Goal: Task Accomplishment & Management: Manage account settings

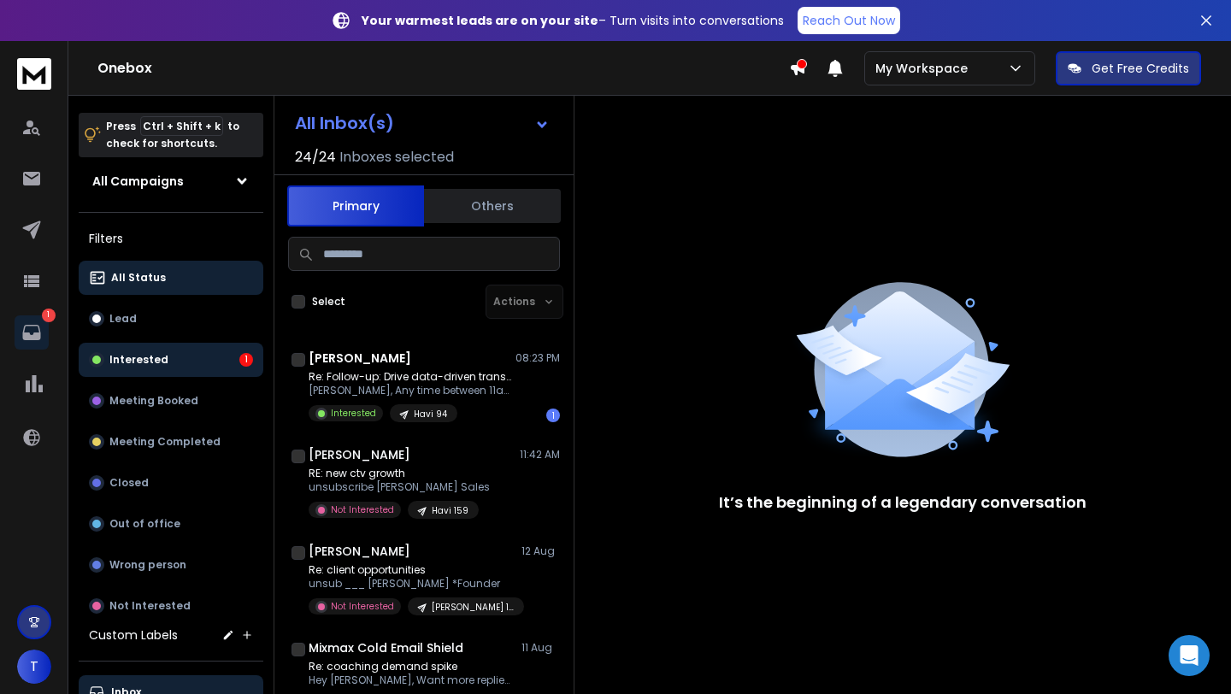
click at [159, 359] on p "Interested" at bounding box center [138, 360] width 59 height 14
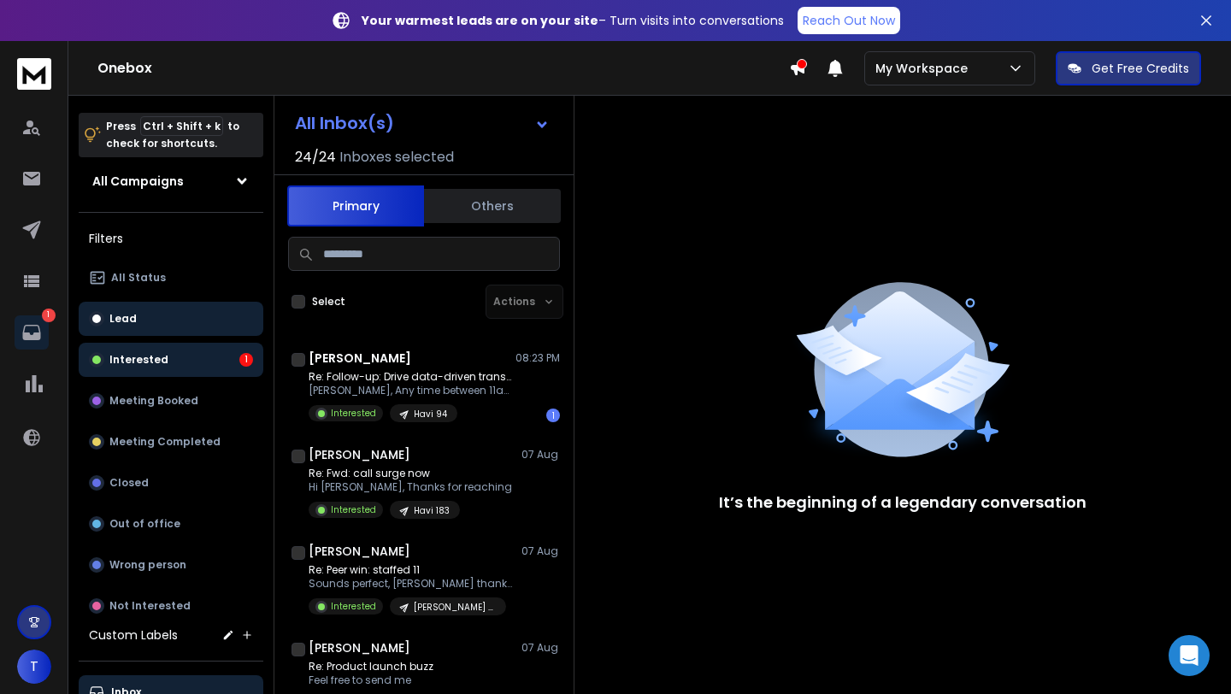
click at [144, 314] on button "Lead" at bounding box center [171, 319] width 185 height 34
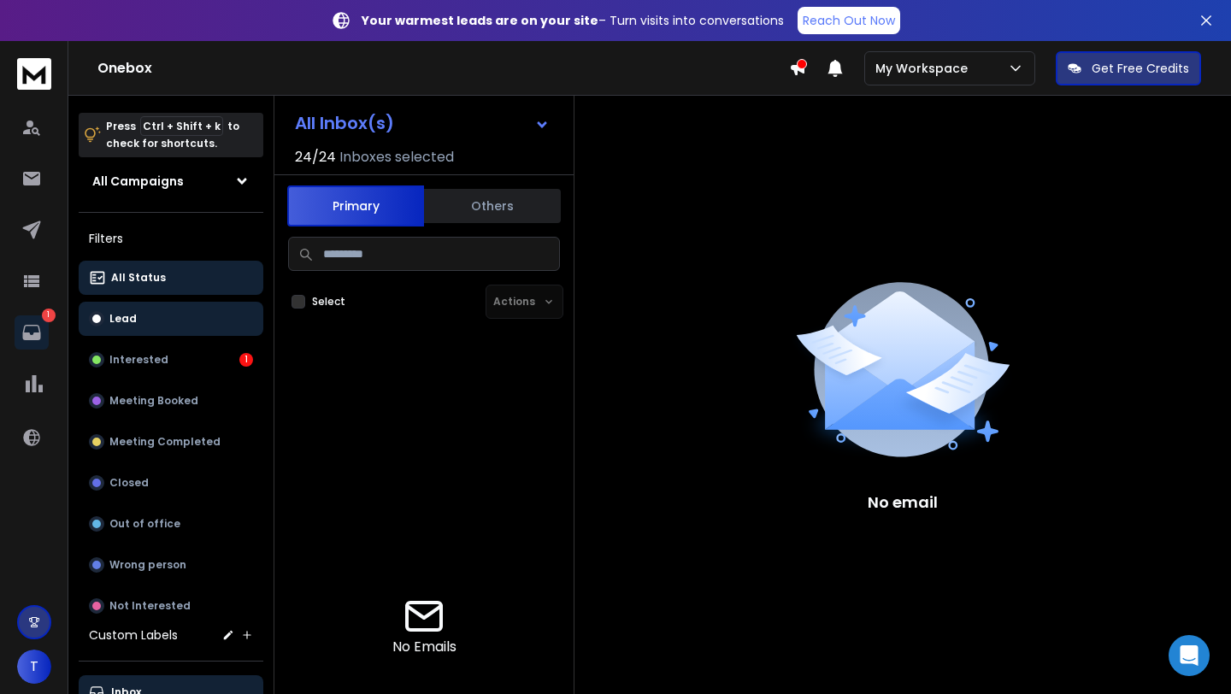
click at [144, 270] on div "All Status" at bounding box center [127, 277] width 77 height 17
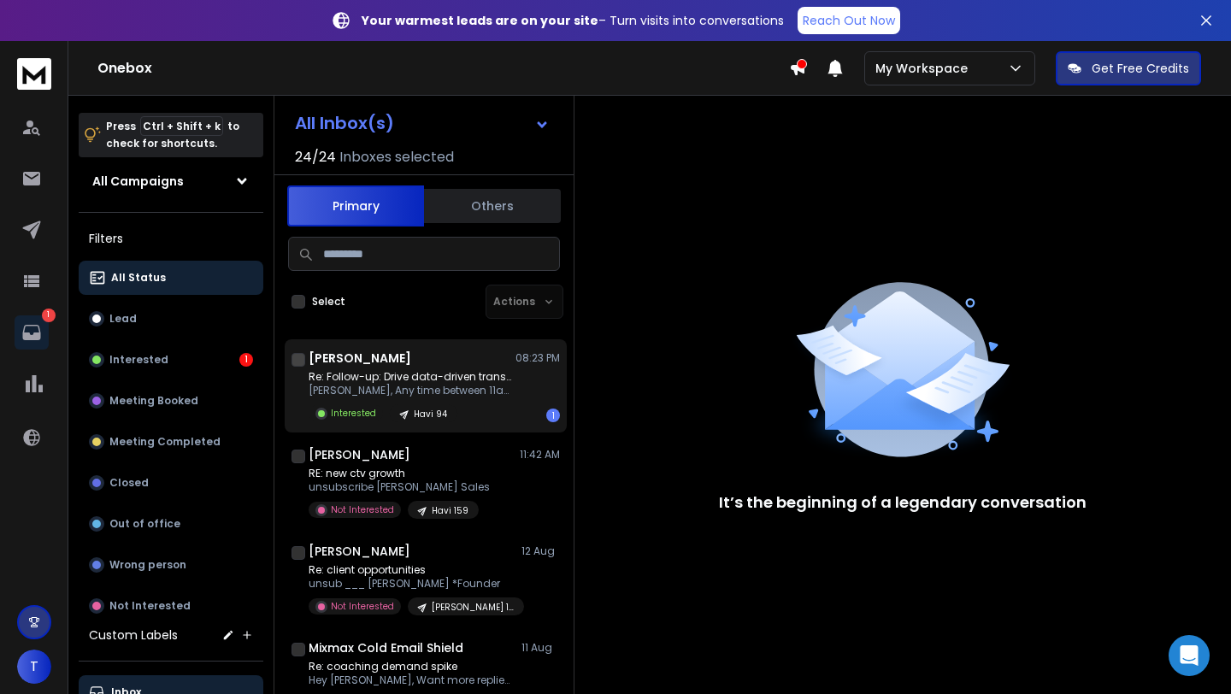
click at [454, 377] on p "Re: Follow-up: Drive data-driven transformation" at bounding box center [411, 377] width 205 height 14
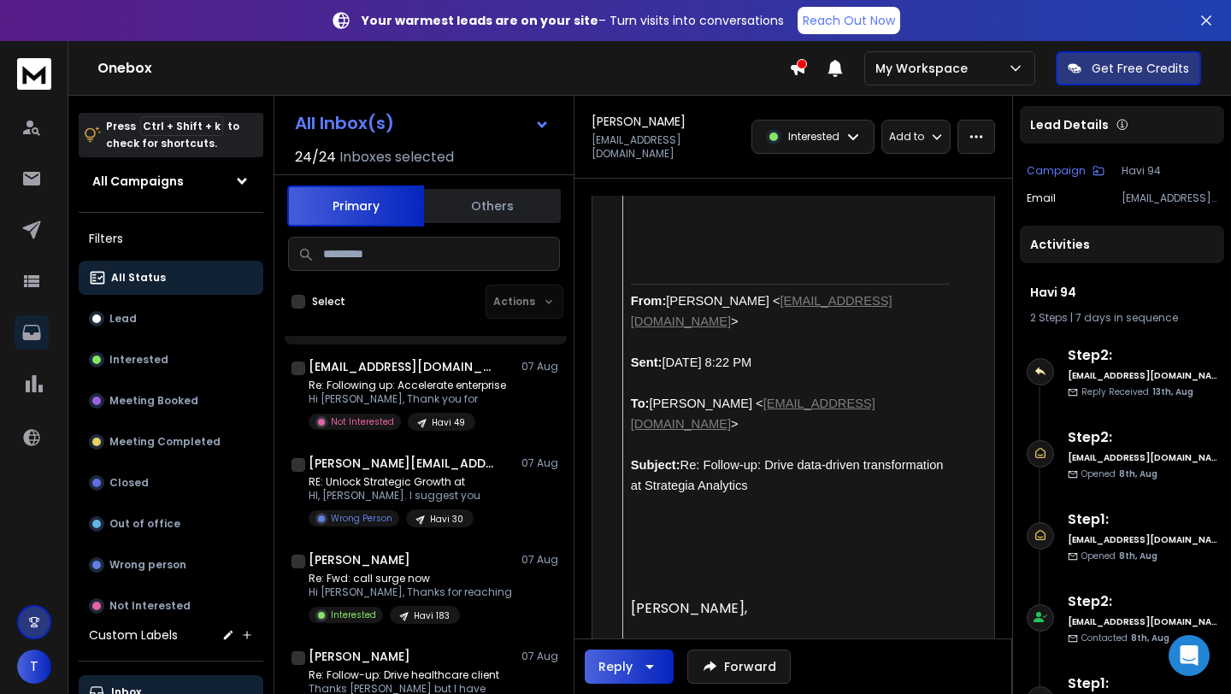
scroll to position [379, 0]
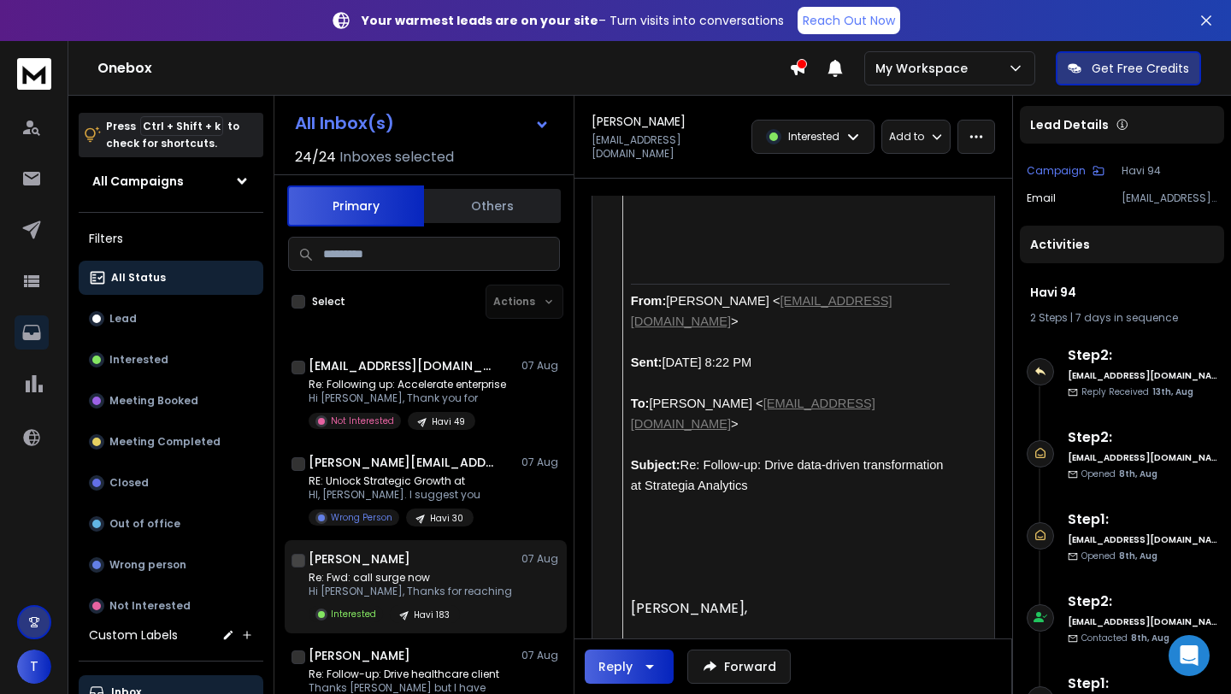
click at [419, 573] on p "Re: Fwd: call surge now" at bounding box center [410, 578] width 203 height 14
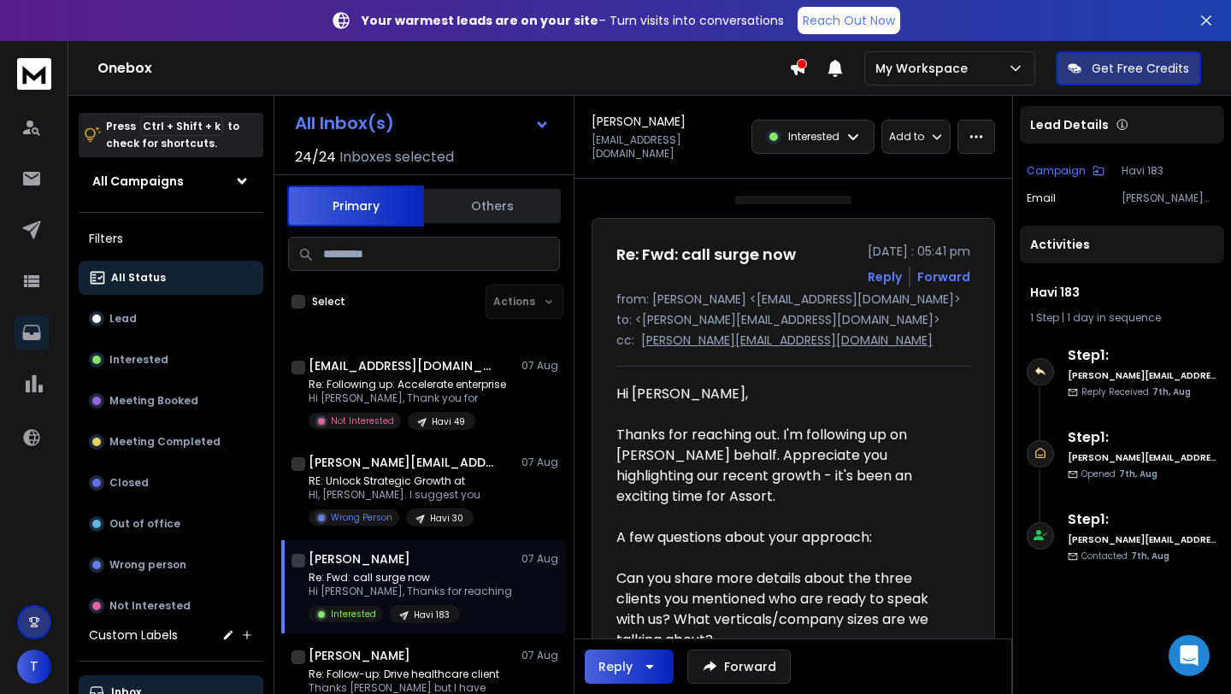
scroll to position [20, 0]
drag, startPoint x: 828, startPoint y: 285, endPoint x: 933, endPoint y: 285, distance: 105.1
click at [933, 290] on p "from: [PERSON_NAME] <[EMAIL_ADDRESS][DOMAIN_NAME]>" at bounding box center [793, 298] width 354 height 17
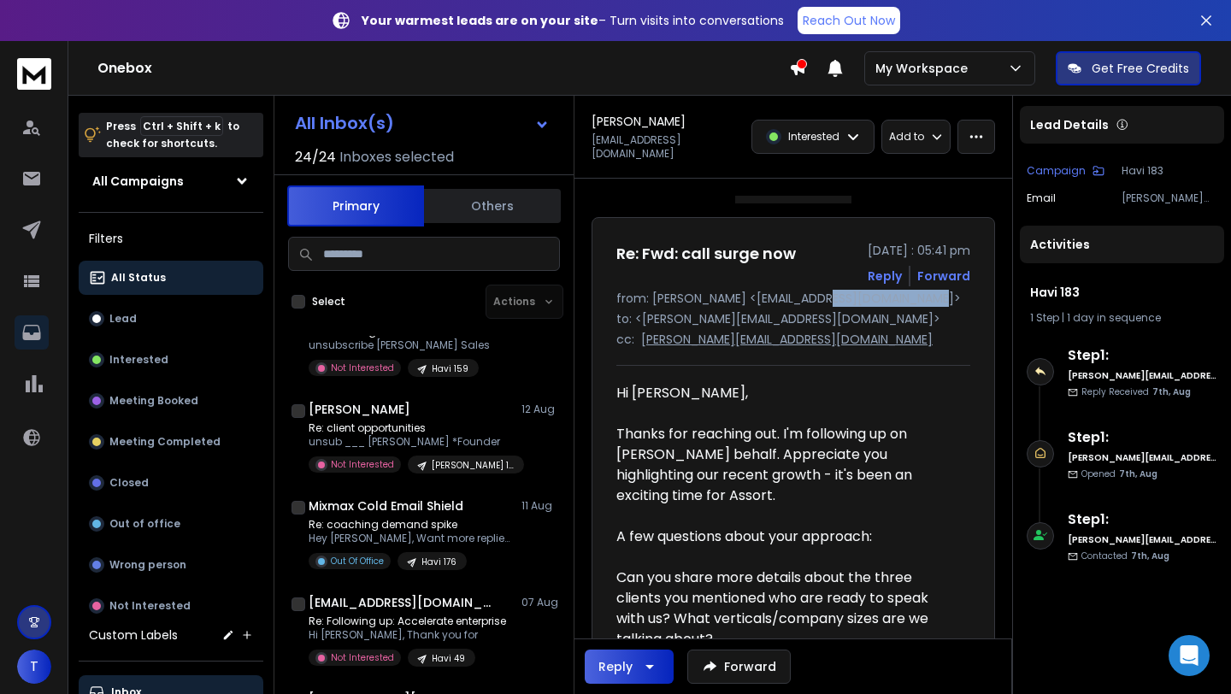
scroll to position [162, 0]
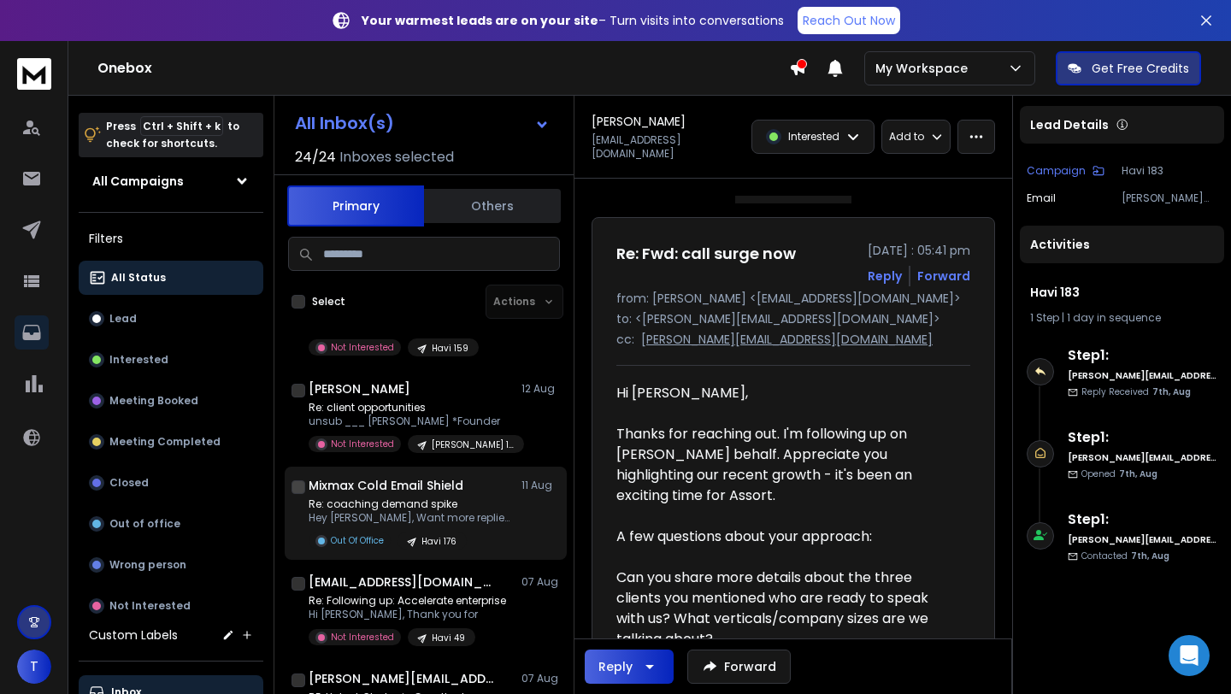
click at [410, 503] on p "Re: coaching demand spike" at bounding box center [411, 504] width 205 height 14
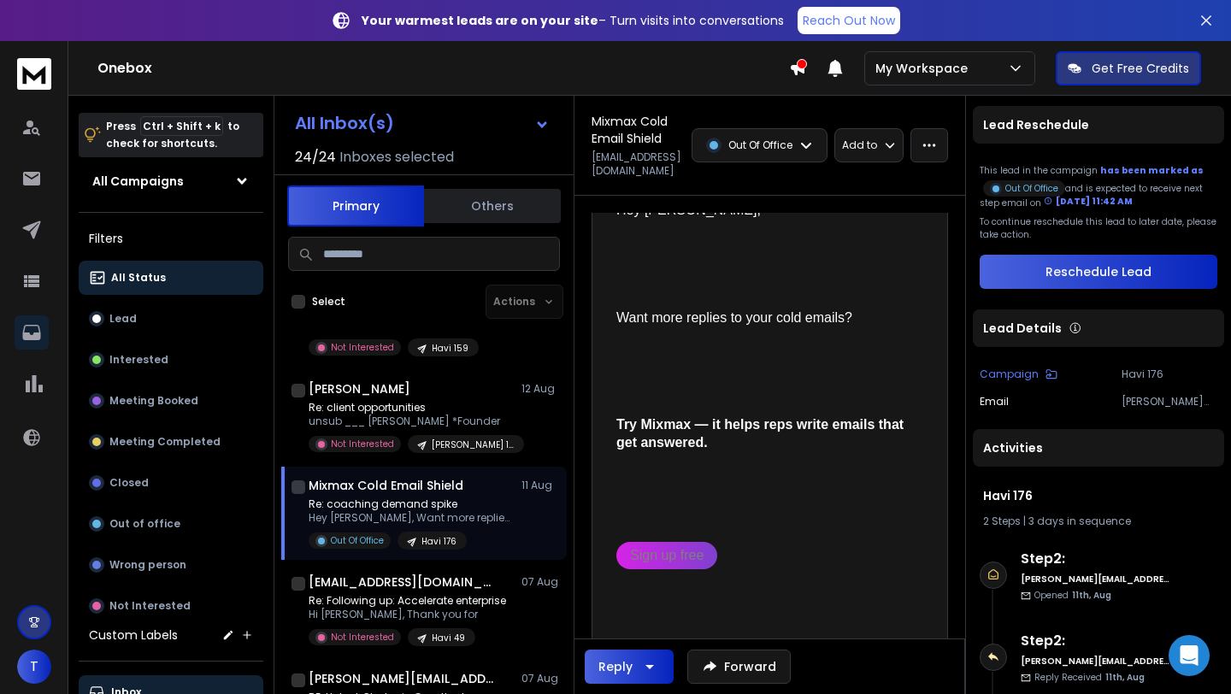
scroll to position [303, 0]
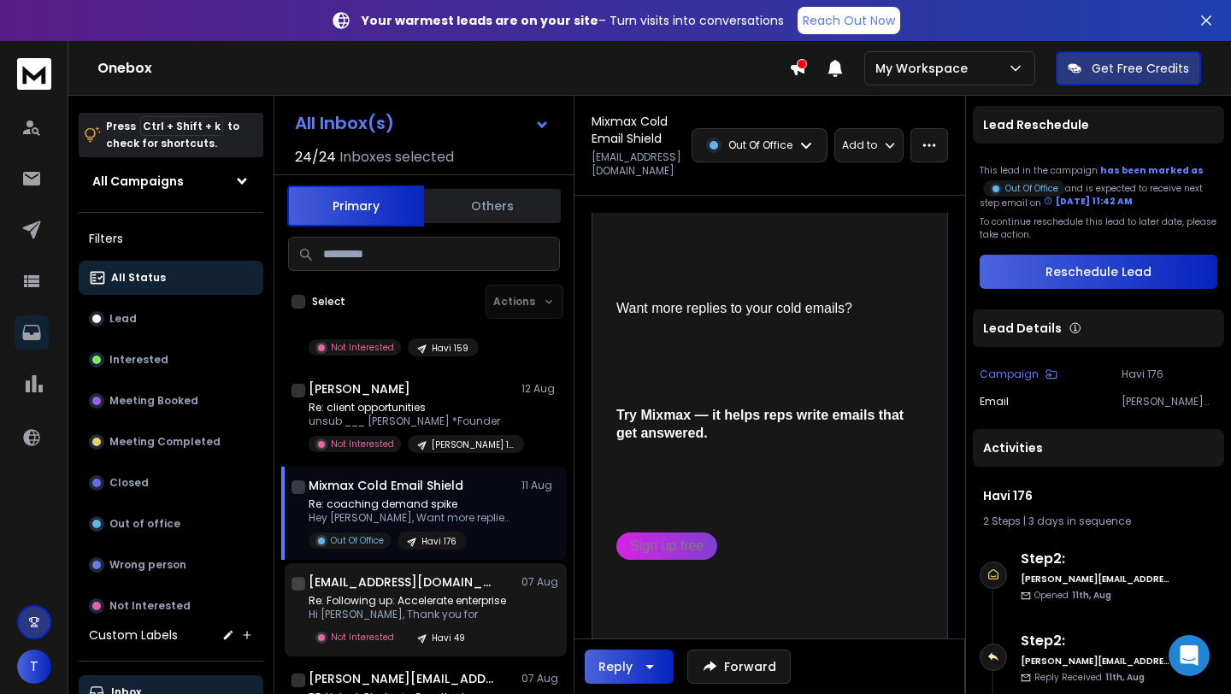
click at [393, 599] on p "Re: Following up: Accelerate enterprise" at bounding box center [407, 601] width 197 height 14
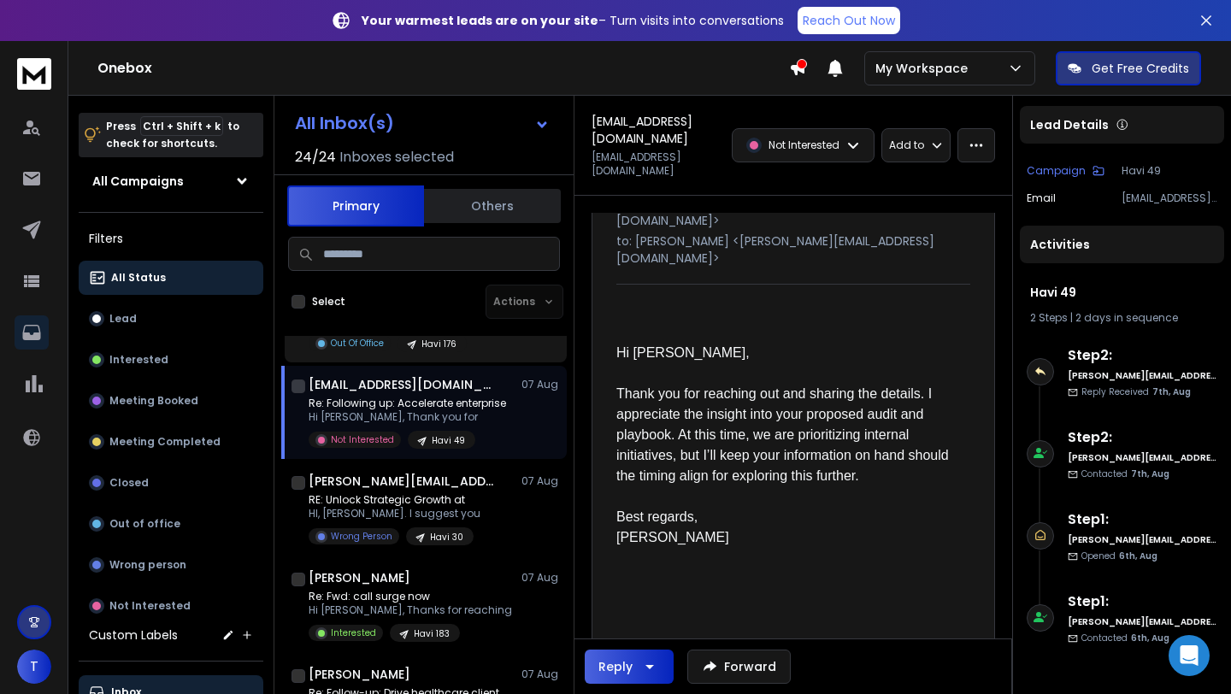
scroll to position [361, 0]
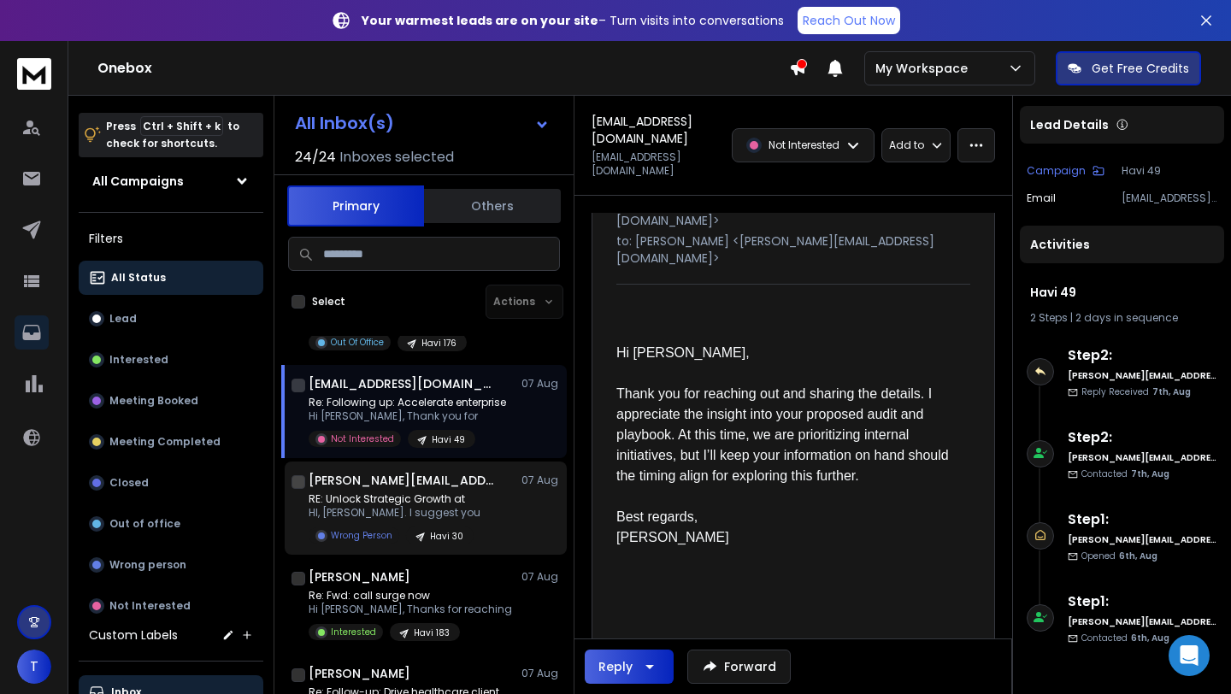
click at [415, 478] on h1 "[PERSON_NAME][EMAIL_ADDRESS][DOMAIN_NAME]" at bounding box center [403, 480] width 188 height 17
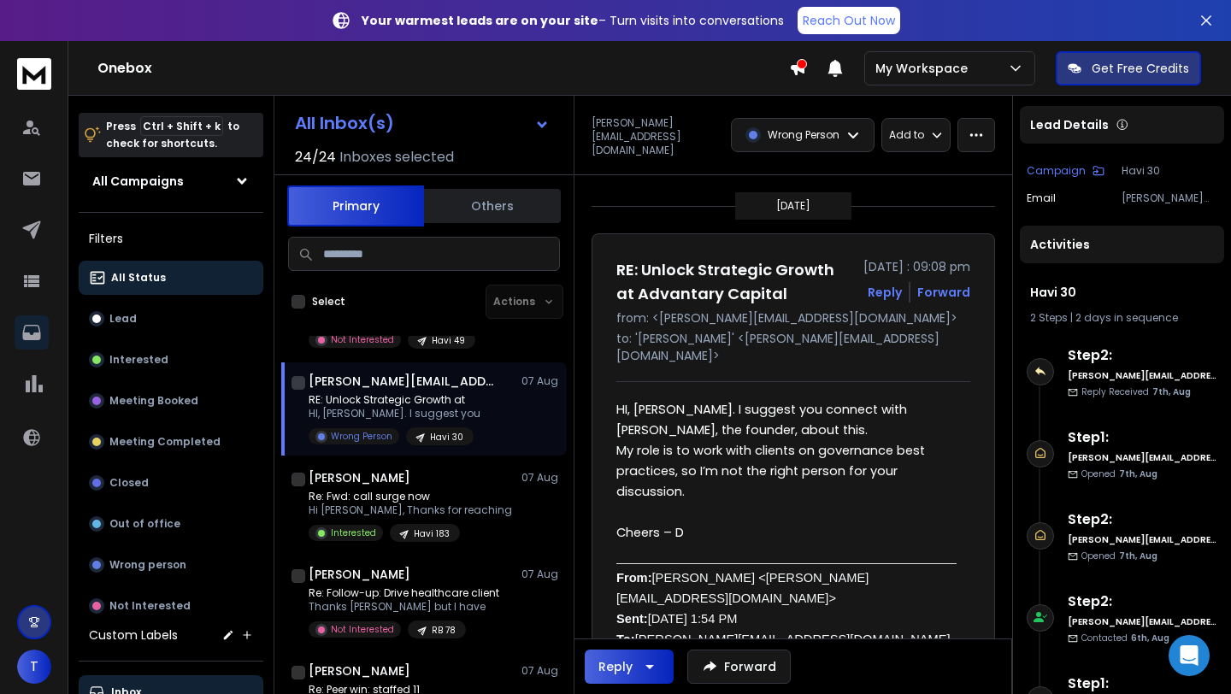
scroll to position [465, 0]
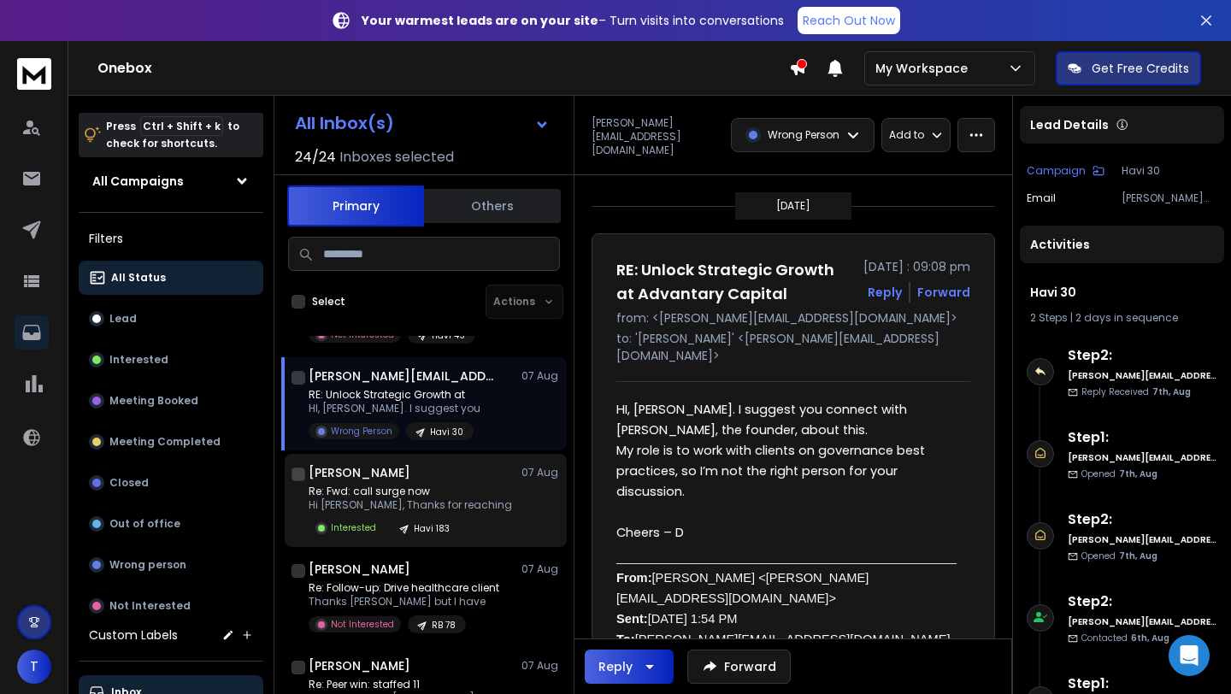
click at [410, 470] on div "[PERSON_NAME] [DATE]" at bounding box center [434, 472] width 251 height 17
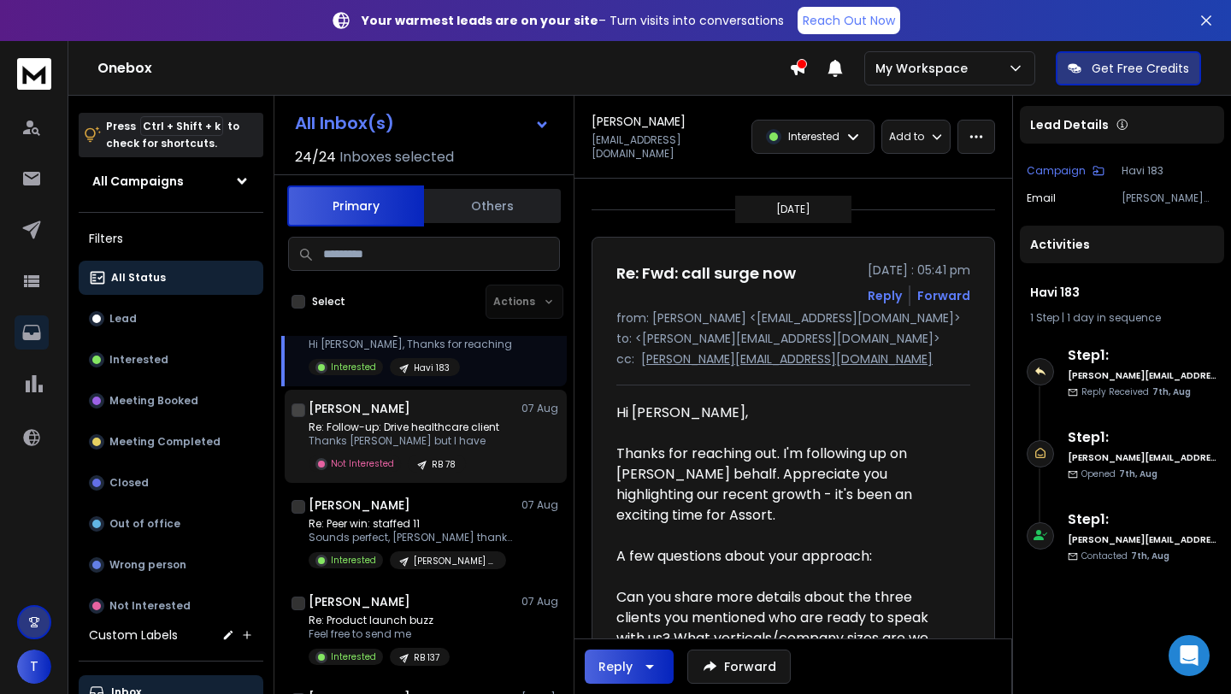
scroll to position [626, 0]
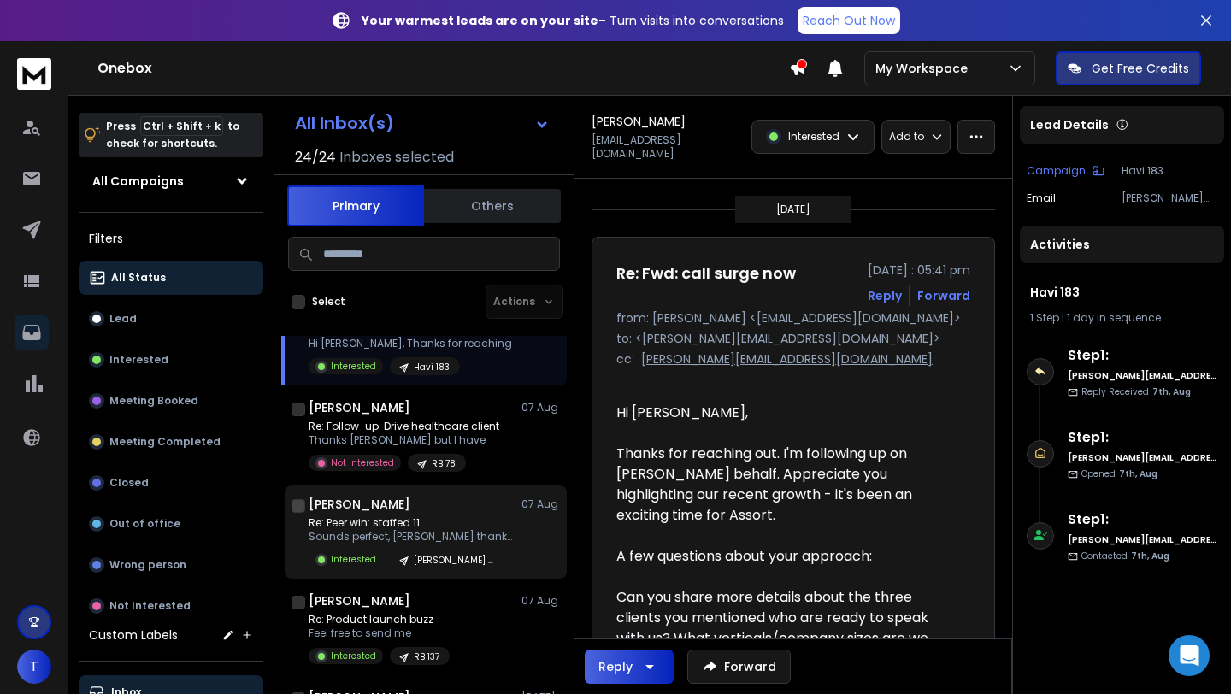
click at [454, 540] on p "Sounds perfect, [PERSON_NAME] thank you" at bounding box center [411, 537] width 205 height 14
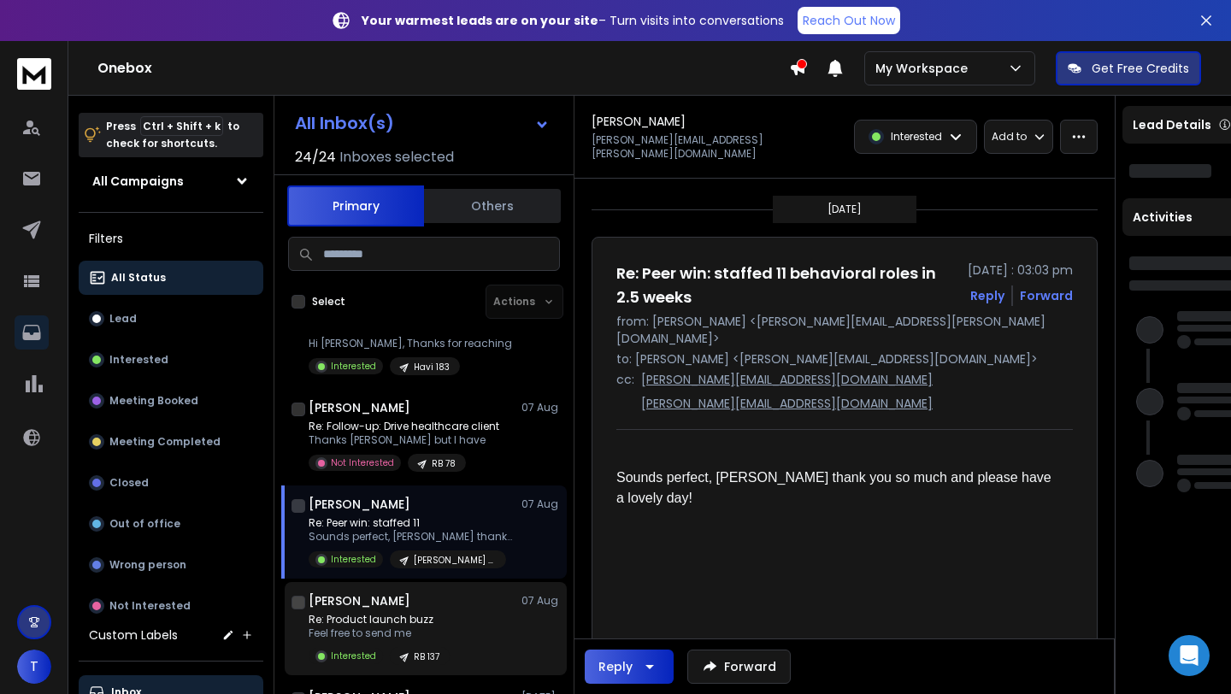
click at [410, 611] on div "[PERSON_NAME] [DATE] Re: Product launch buzz Feel free to send me Interested RB…" at bounding box center [434, 628] width 251 height 73
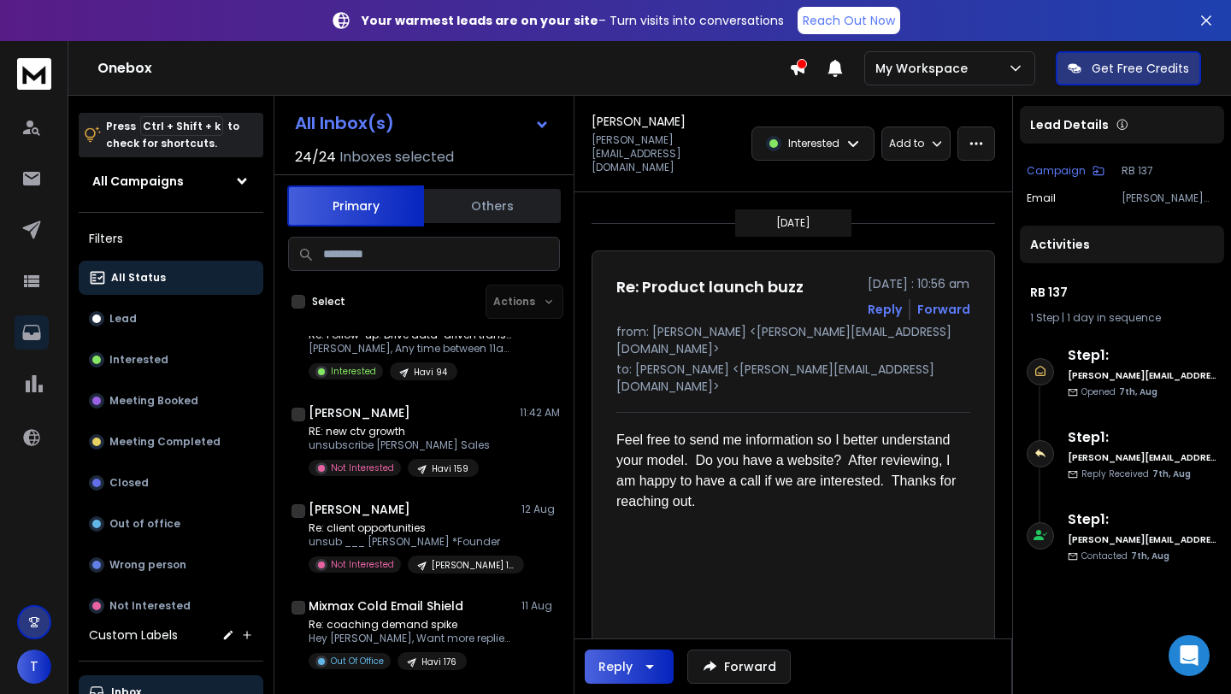
scroll to position [0, 0]
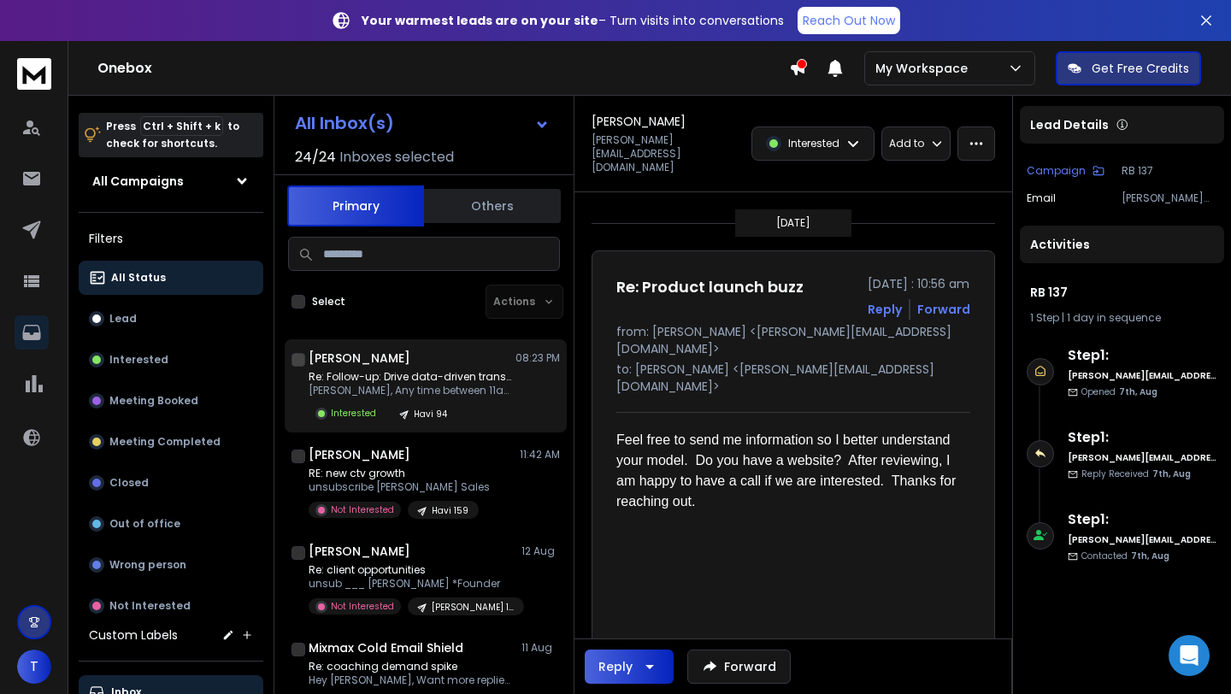
click at [295, 360] on button "button" at bounding box center [298, 360] width 14 height 14
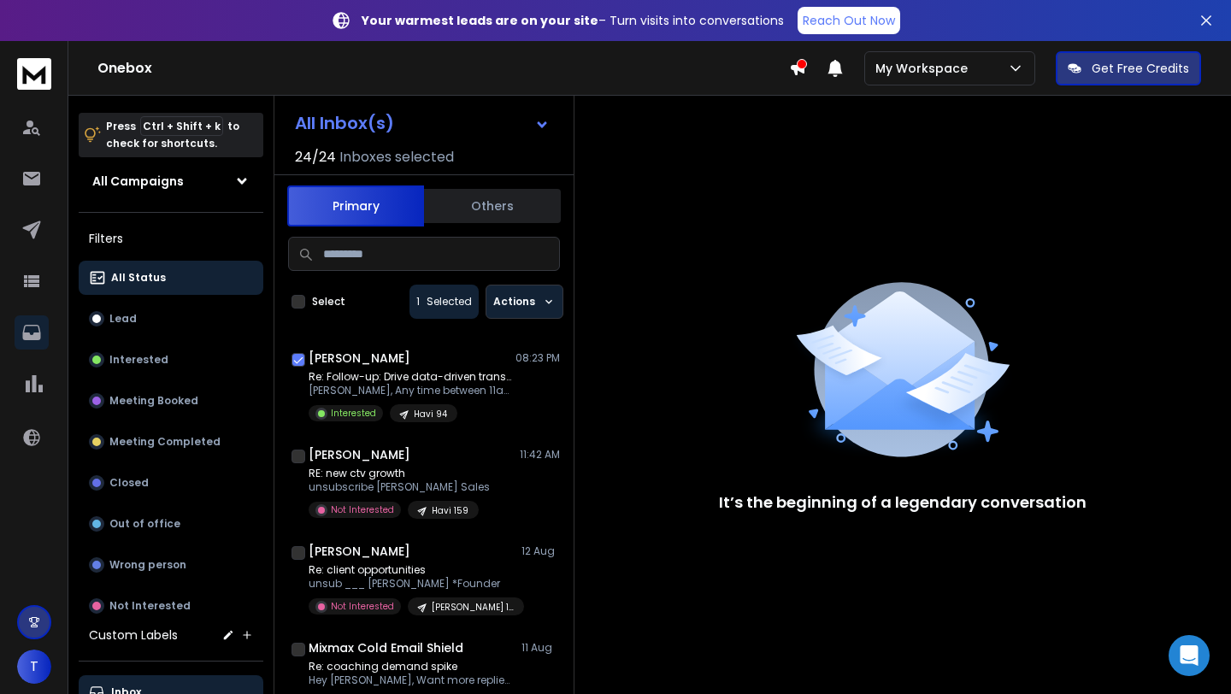
click at [539, 292] on button "Actions" at bounding box center [524, 302] width 78 height 34
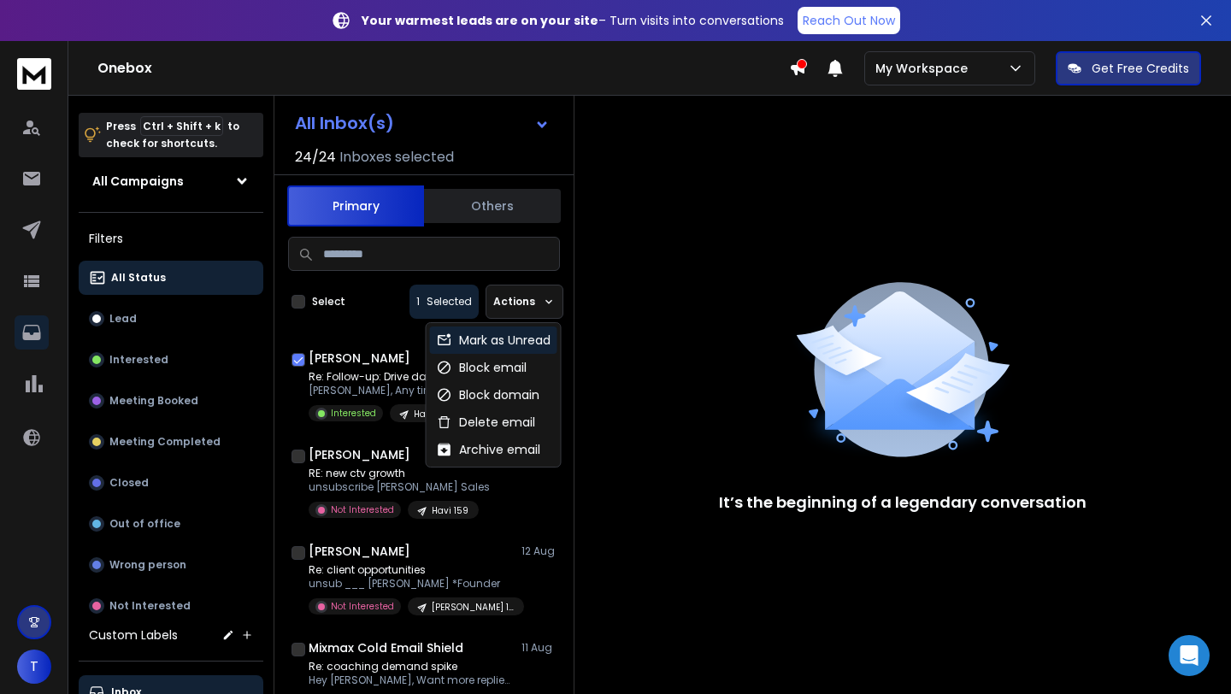
click at [502, 336] on div "Mark as Unread" at bounding box center [494, 340] width 114 height 17
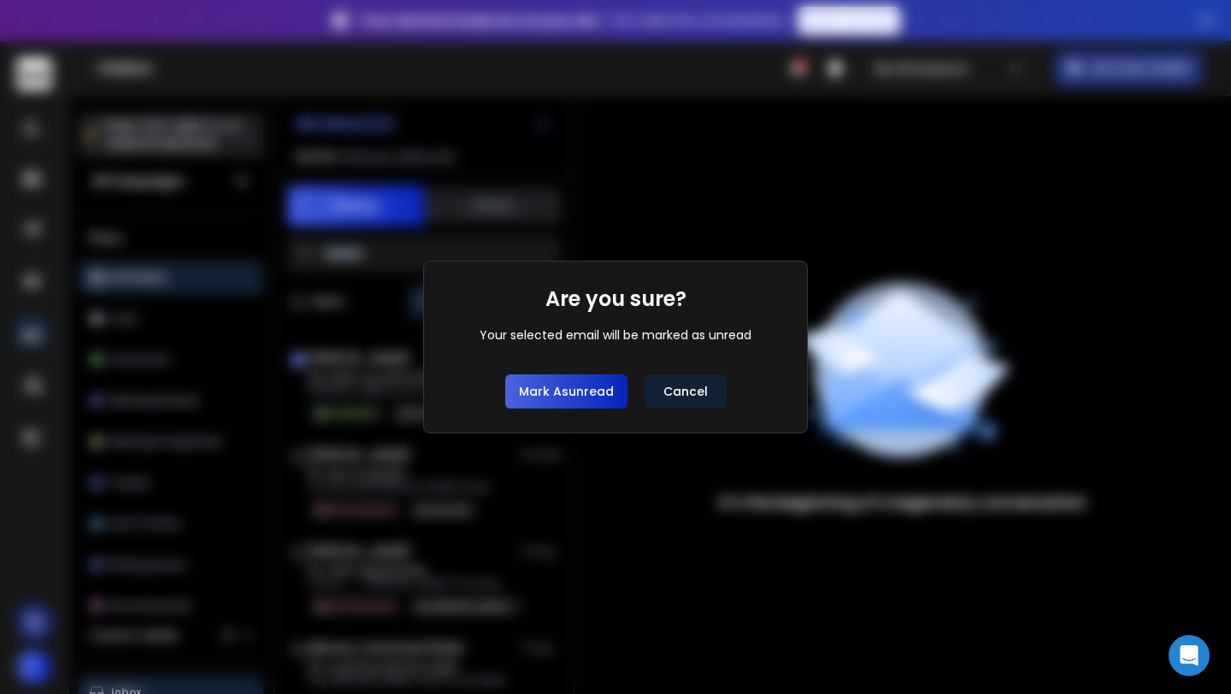
click at [565, 388] on p "Mark as unread" at bounding box center [566, 391] width 95 height 17
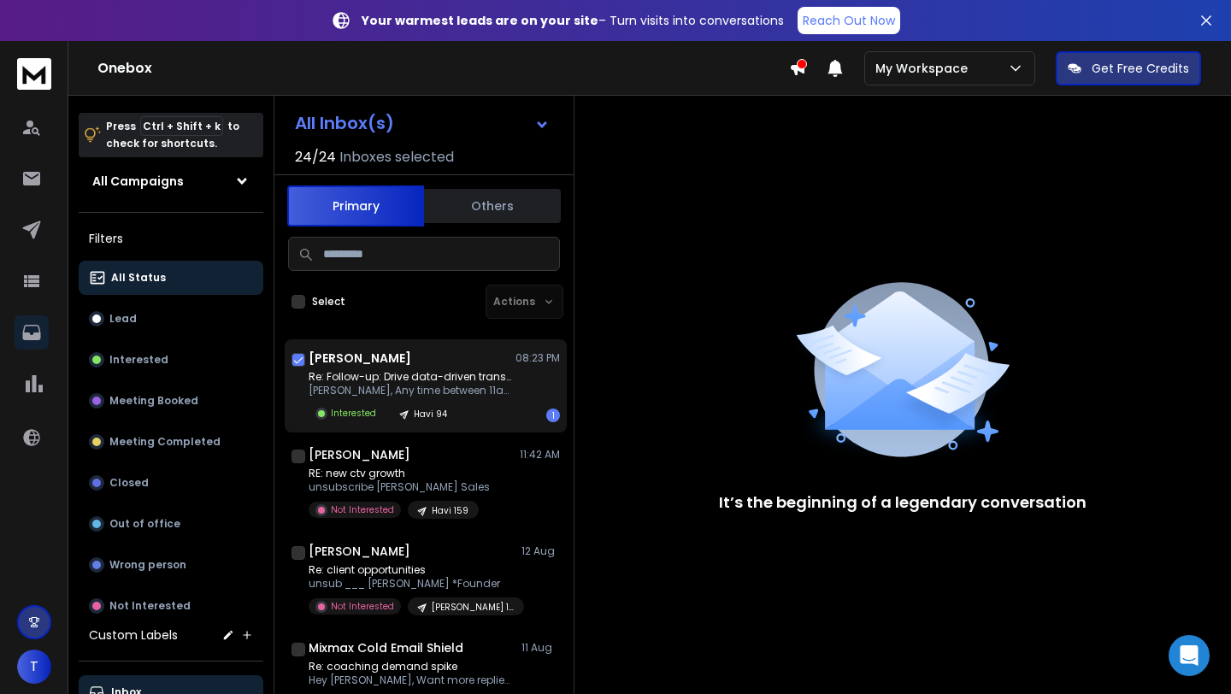
click at [293, 358] on button "button" at bounding box center [298, 360] width 14 height 14
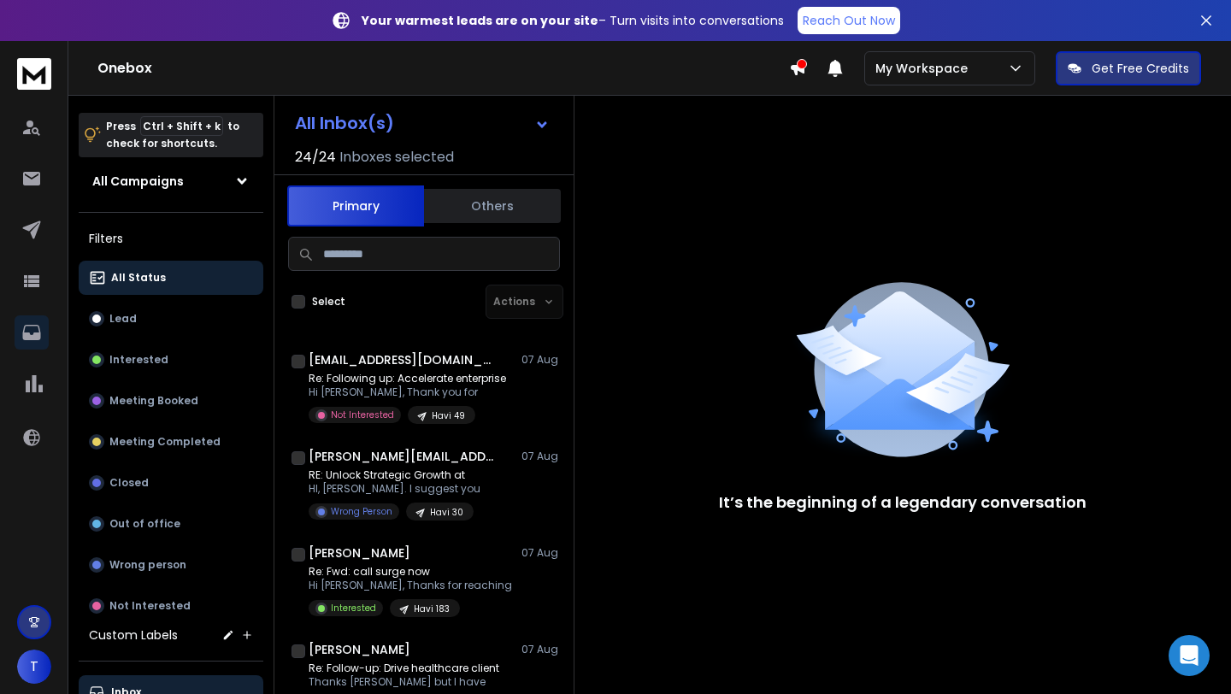
scroll to position [385, 0]
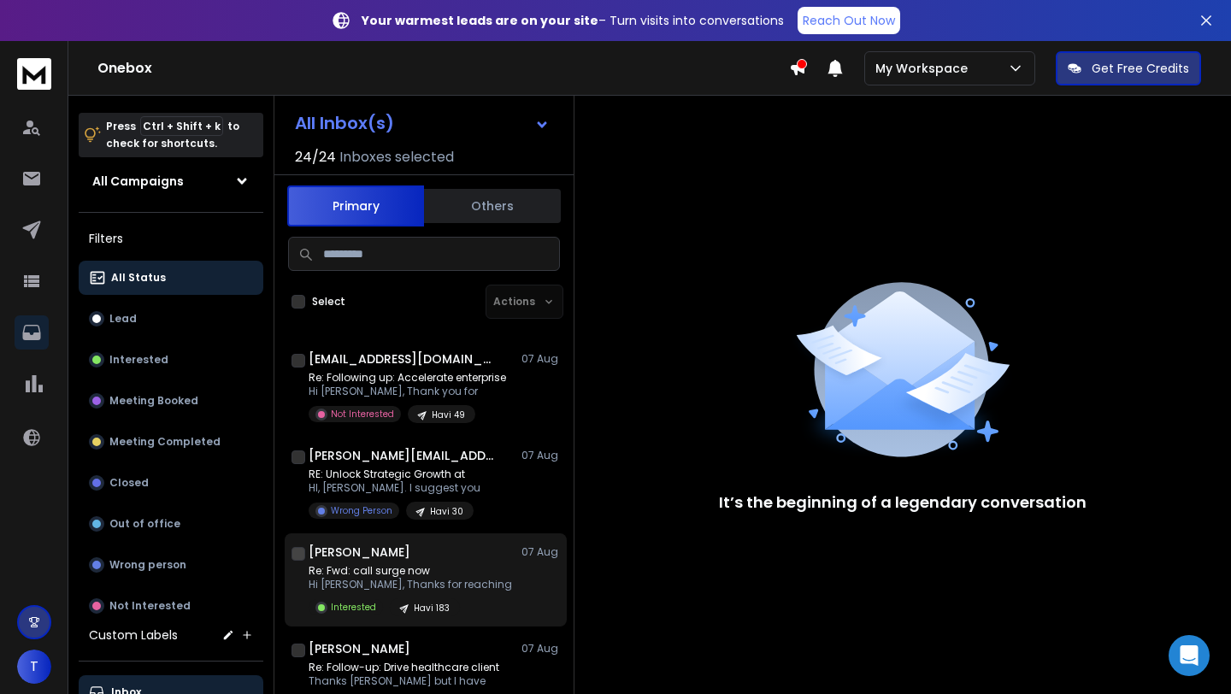
click at [388, 580] on p "Hi [PERSON_NAME], Thanks for reaching" at bounding box center [410, 585] width 203 height 14
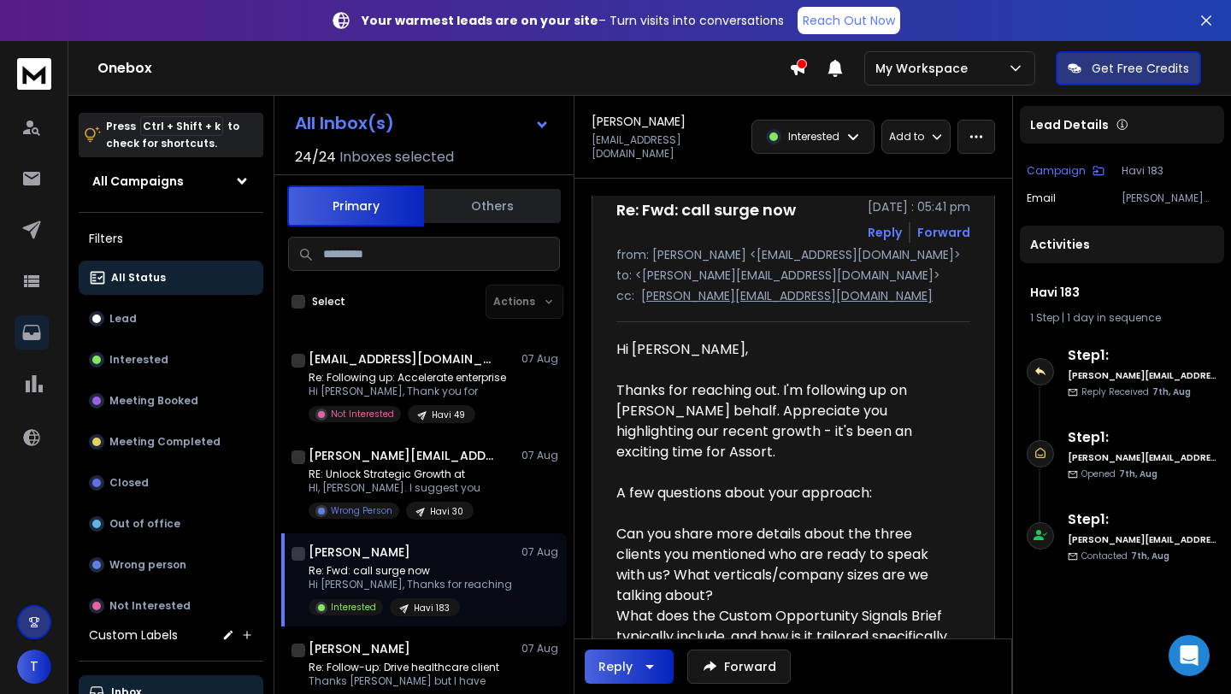
scroll to position [72, 0]
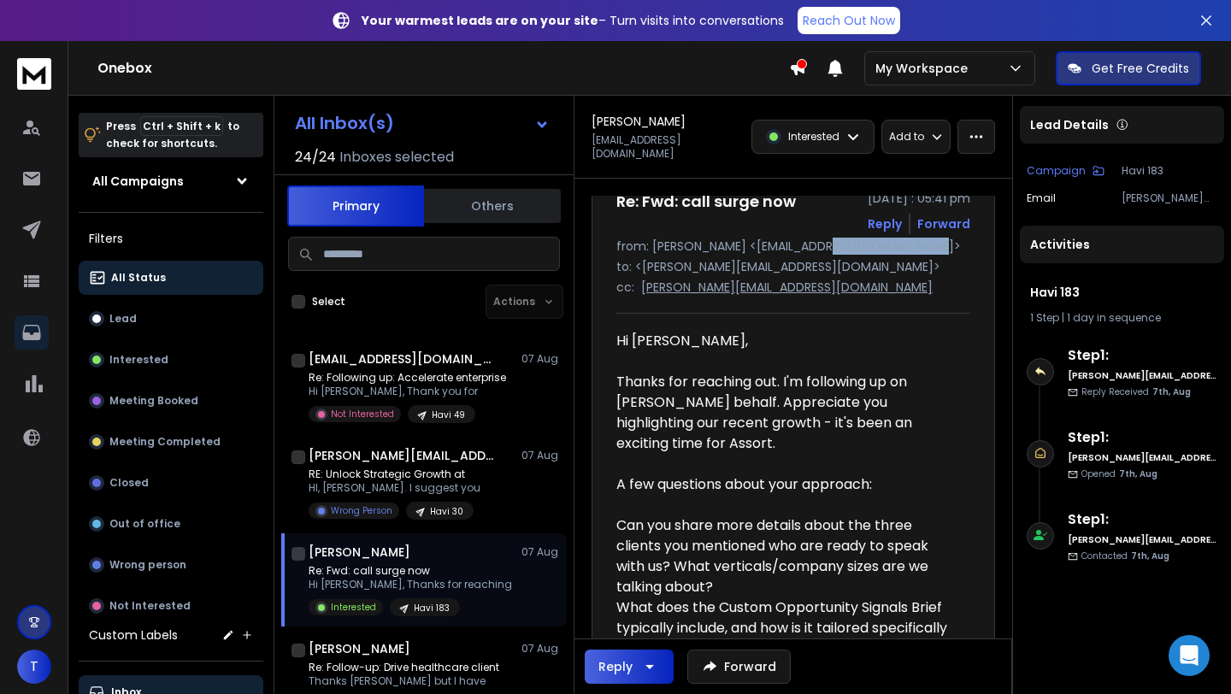
drag, startPoint x: 829, startPoint y: 231, endPoint x: 931, endPoint y: 231, distance: 101.7
click at [931, 238] on p "from: [PERSON_NAME] <[EMAIL_ADDRESS][DOMAIN_NAME]>" at bounding box center [793, 246] width 354 height 17
copy p "[DOMAIN_NAME]"
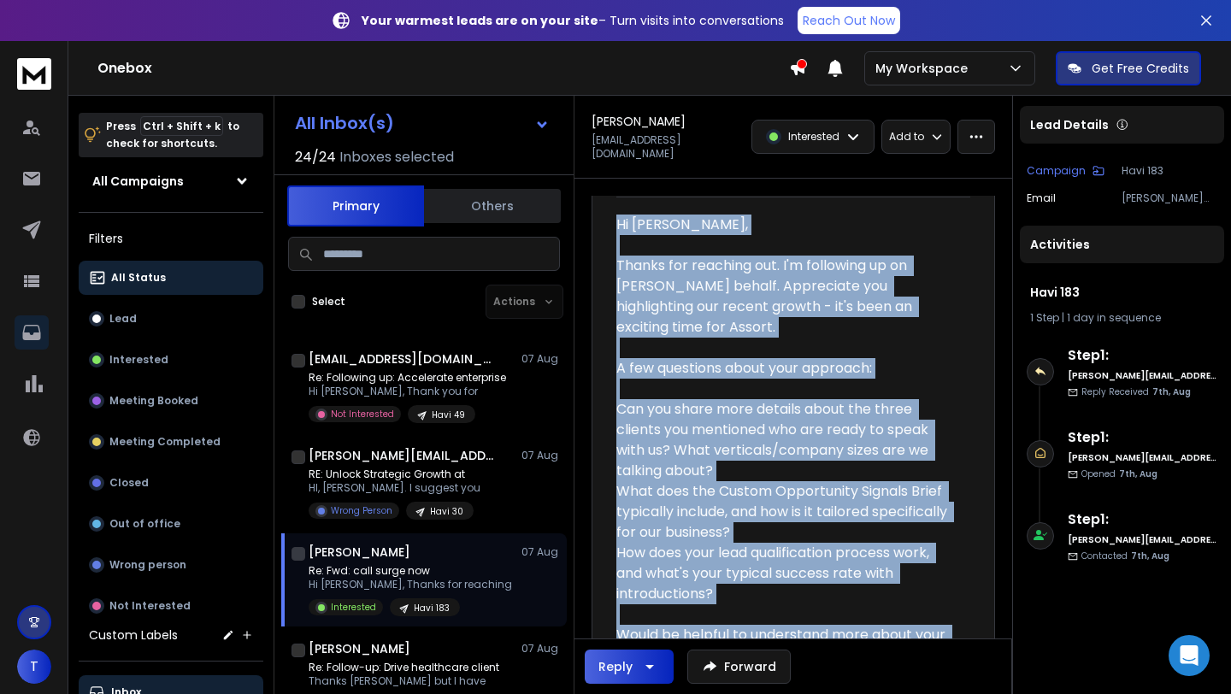
scroll to position [147, 0]
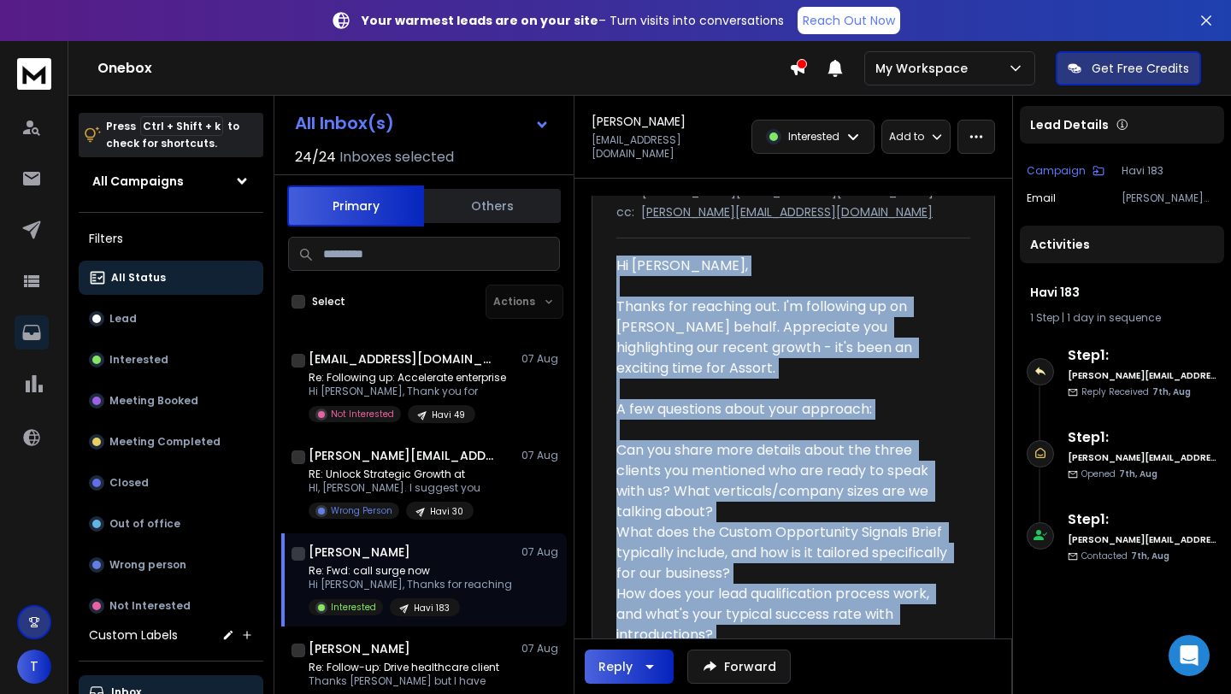
drag, startPoint x: 663, startPoint y: 473, endPoint x: 616, endPoint y: 249, distance: 229.6
click at [616, 256] on div "Hi [PERSON_NAME], Thanks for reaching out. I'm following up on [PERSON_NAME] be…" at bounding box center [786, 522] width 340 height 533
copy div "Hi [PERSON_NAME], Thanks for reaching out. I'm following up on [PERSON_NAME] be…"
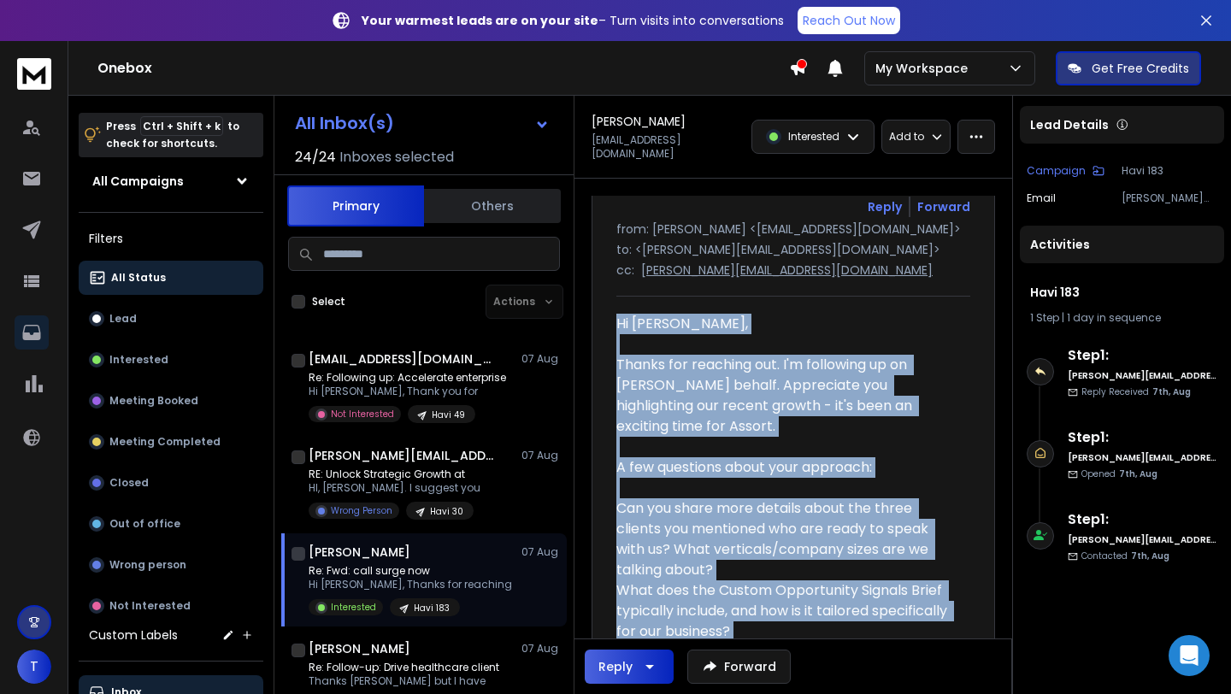
scroll to position [71, 0]
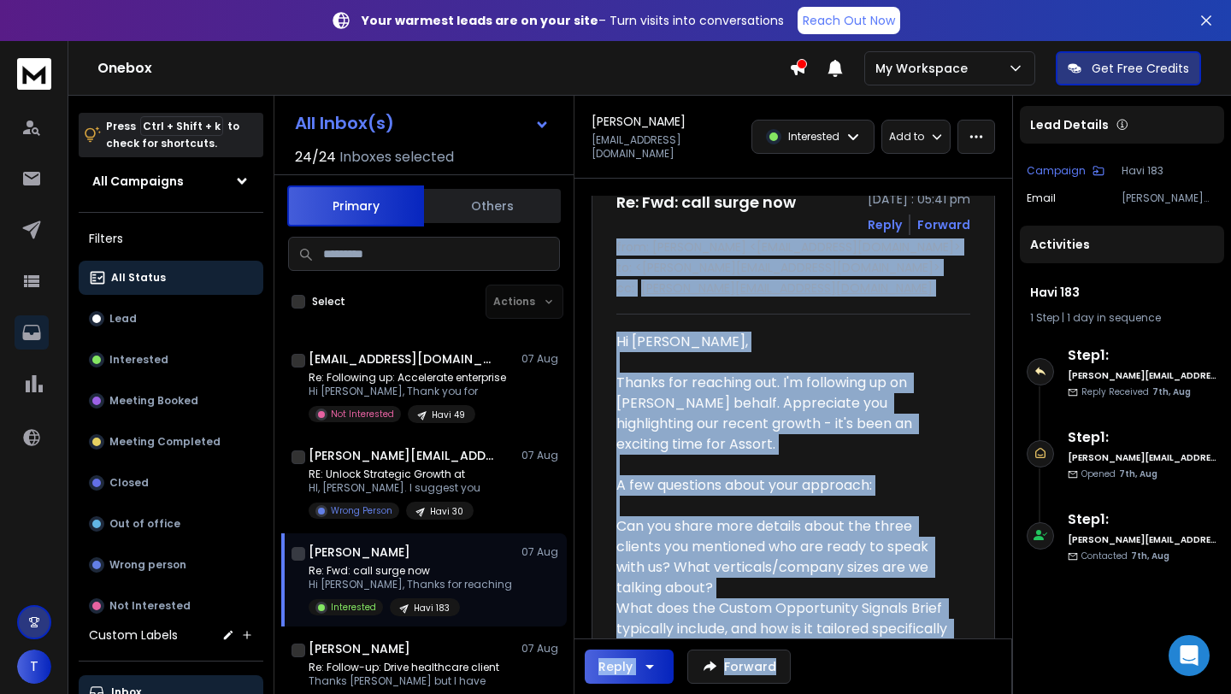
drag, startPoint x: 612, startPoint y: 232, endPoint x: 850, endPoint y: 675, distance: 503.2
click at [850, 675] on div "[PERSON_NAME] [PERSON_NAME] [EMAIL_ADDRESS][DOMAIN_NAME] Interested Add to Inte…" at bounding box center [793, 443] width 438 height 694
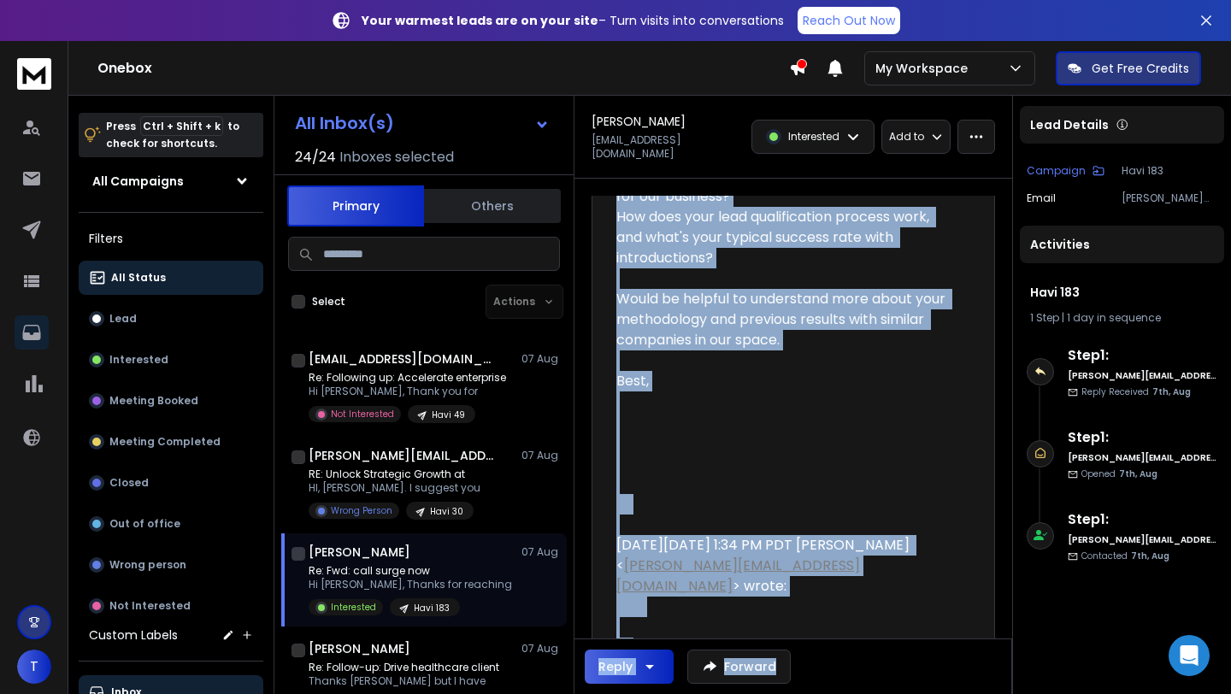
scroll to position [525, 0]
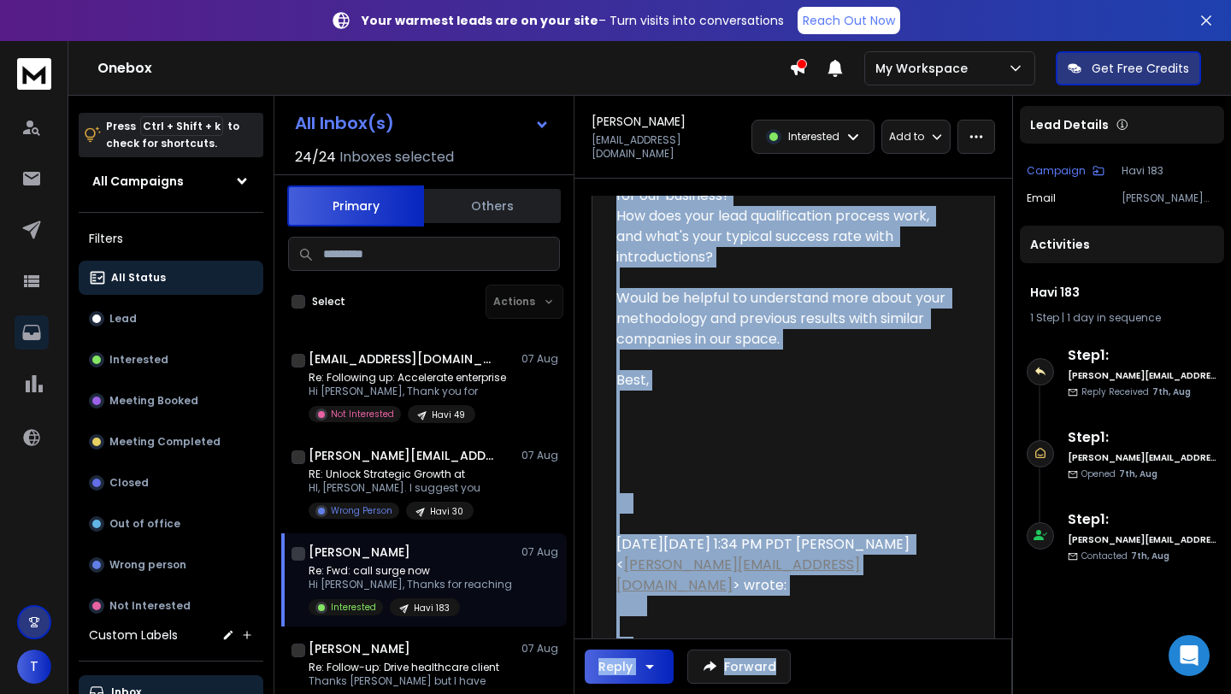
copy div "lore: Ips Dolorsita <consectetu@adipiscingel.sed> do: <eiusmodt@incidi.utl> 1 E…"
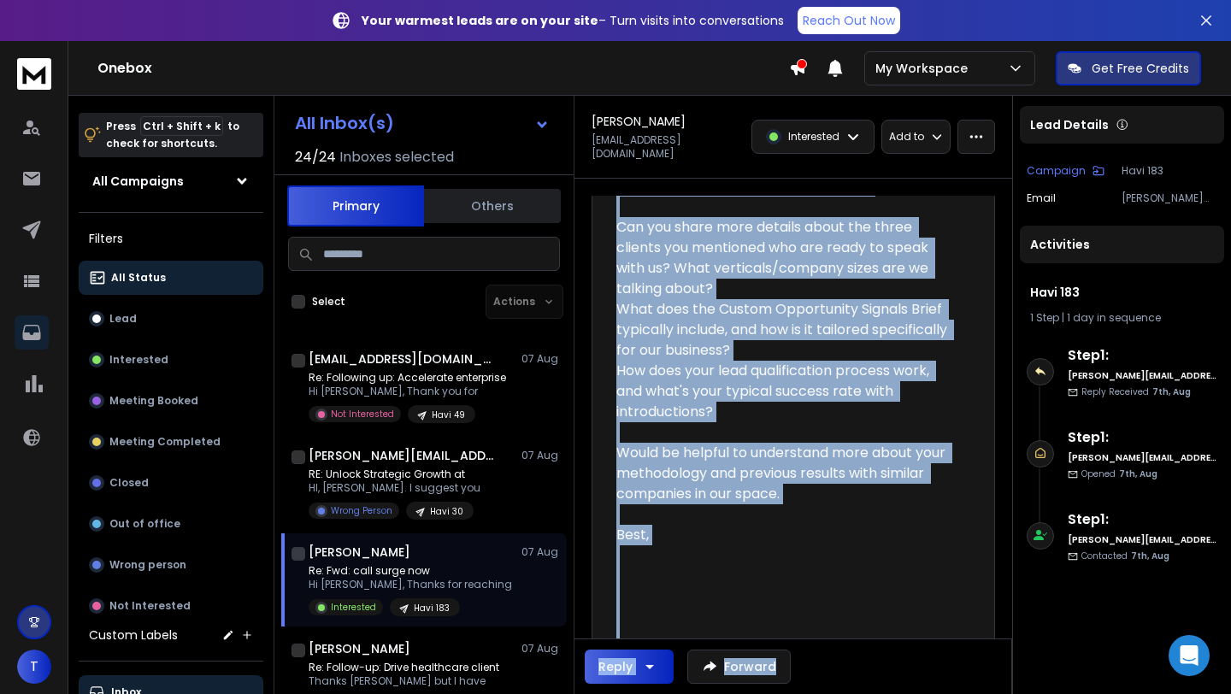
scroll to position [0, 0]
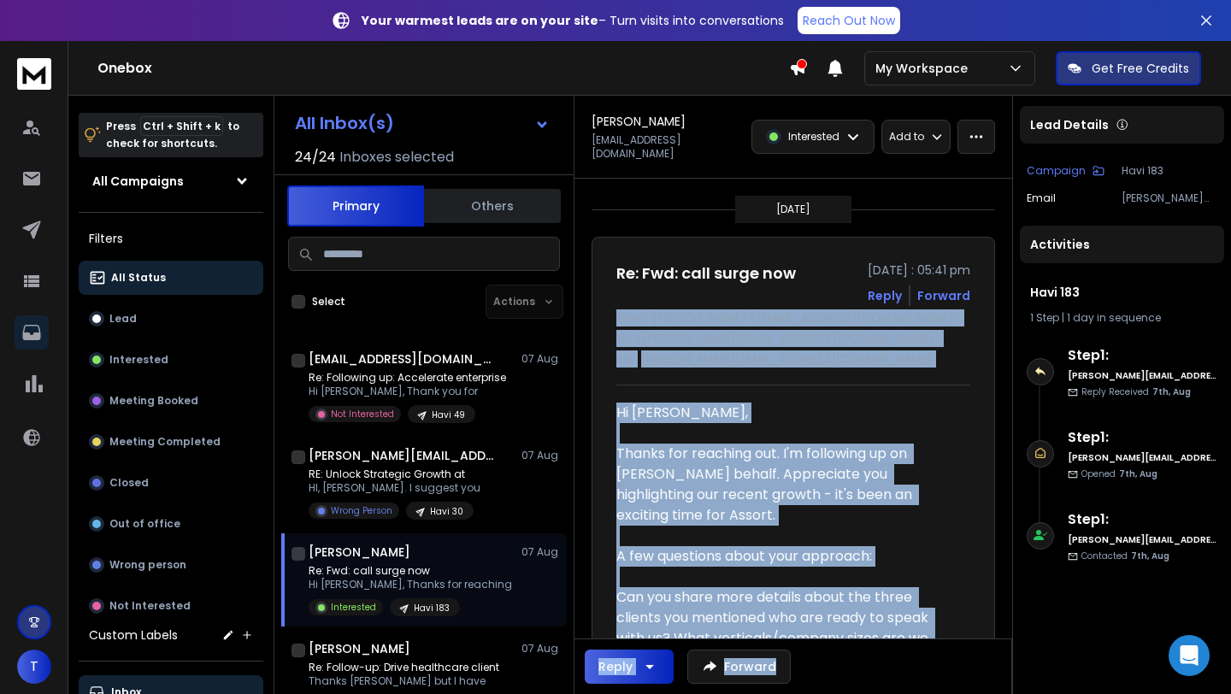
copy div "lore: Ips Dolorsita <consectetu@adipiscingel.sed> do: <eiusmodt@incidi.utl> 1 E…"
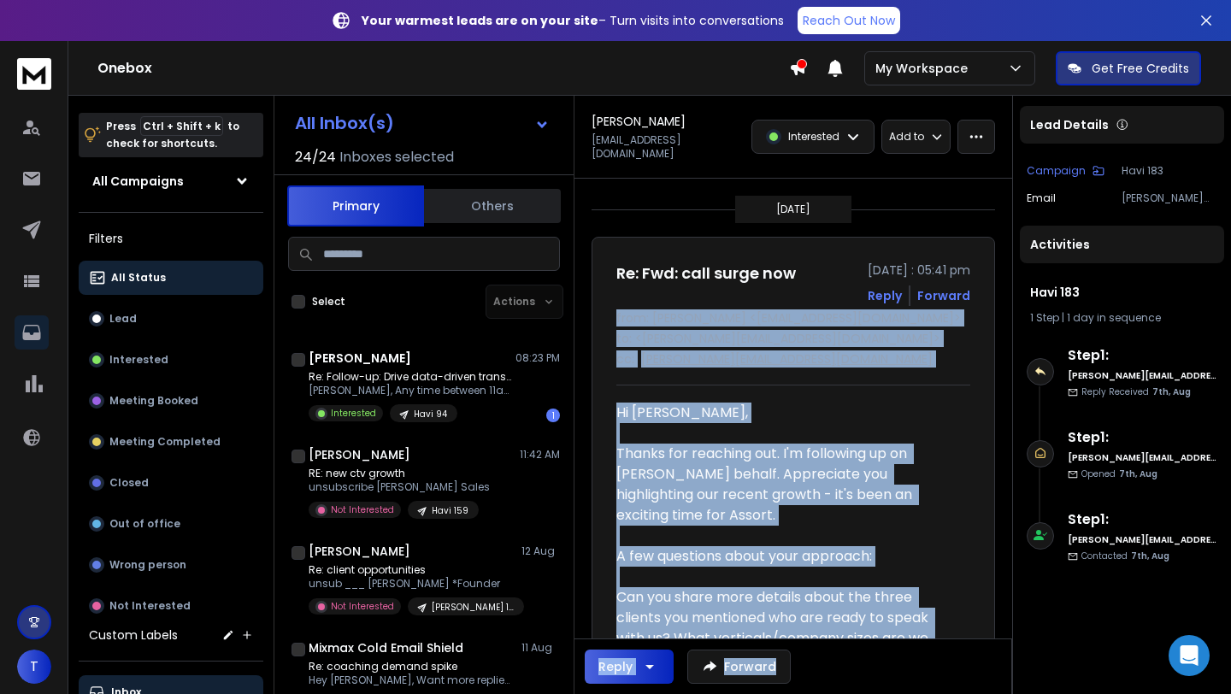
click at [641, 458] on div "Hi [PERSON_NAME], Thanks for reaching out. I'm following up on [PERSON_NAME] be…" at bounding box center [786, 669] width 340 height 533
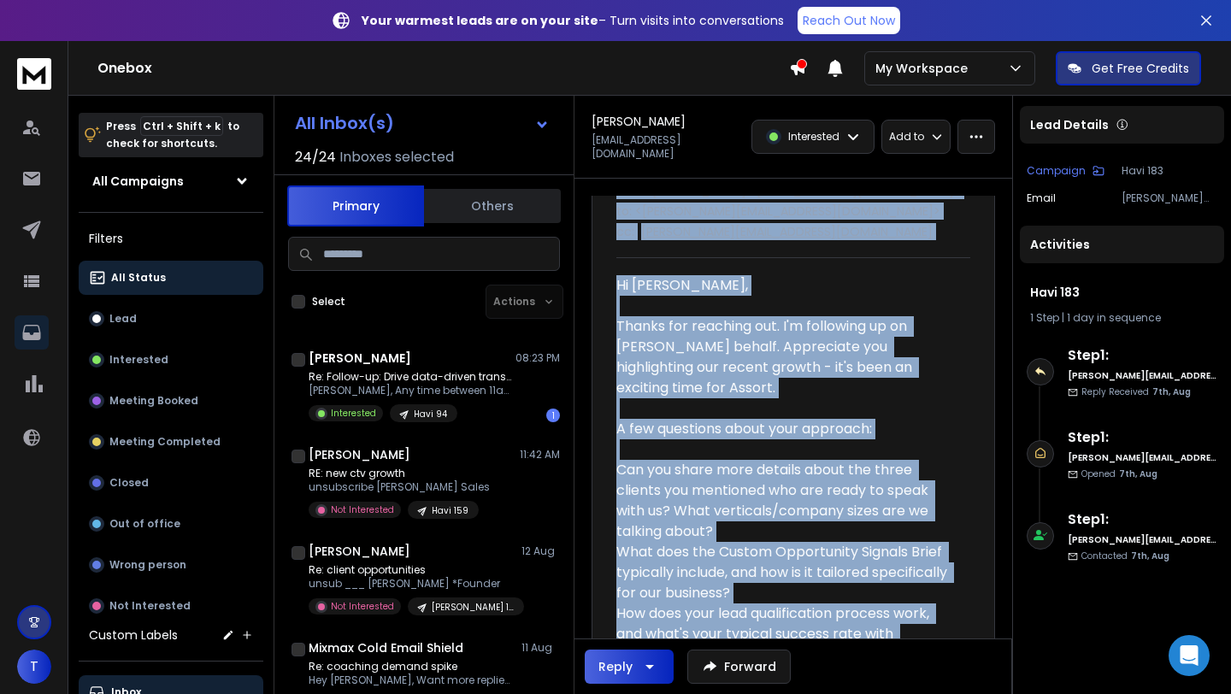
scroll to position [84, 0]
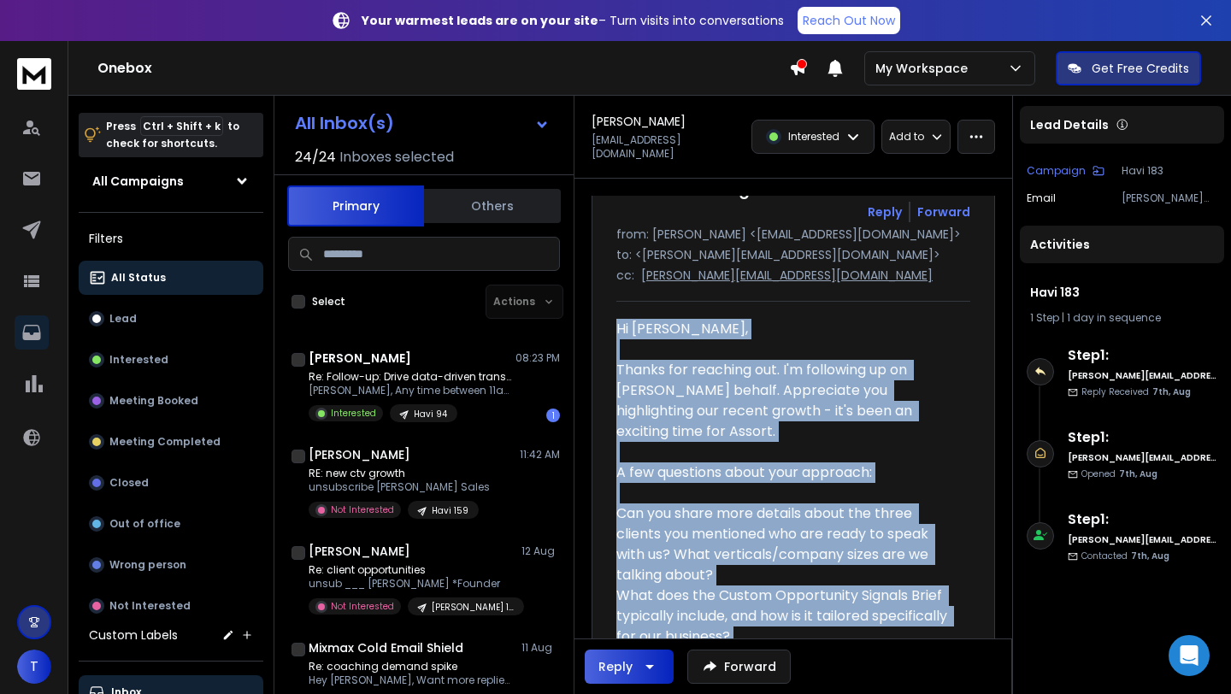
drag, startPoint x: 663, startPoint y: 493, endPoint x: 620, endPoint y: 307, distance: 191.2
click at [620, 319] on div "Hi [PERSON_NAME], Thanks for reaching out. I'm following up on [PERSON_NAME] be…" at bounding box center [786, 585] width 340 height 533
copy div "Hi [PERSON_NAME], Thanks for reaching out. I'm following up on [PERSON_NAME] be…"
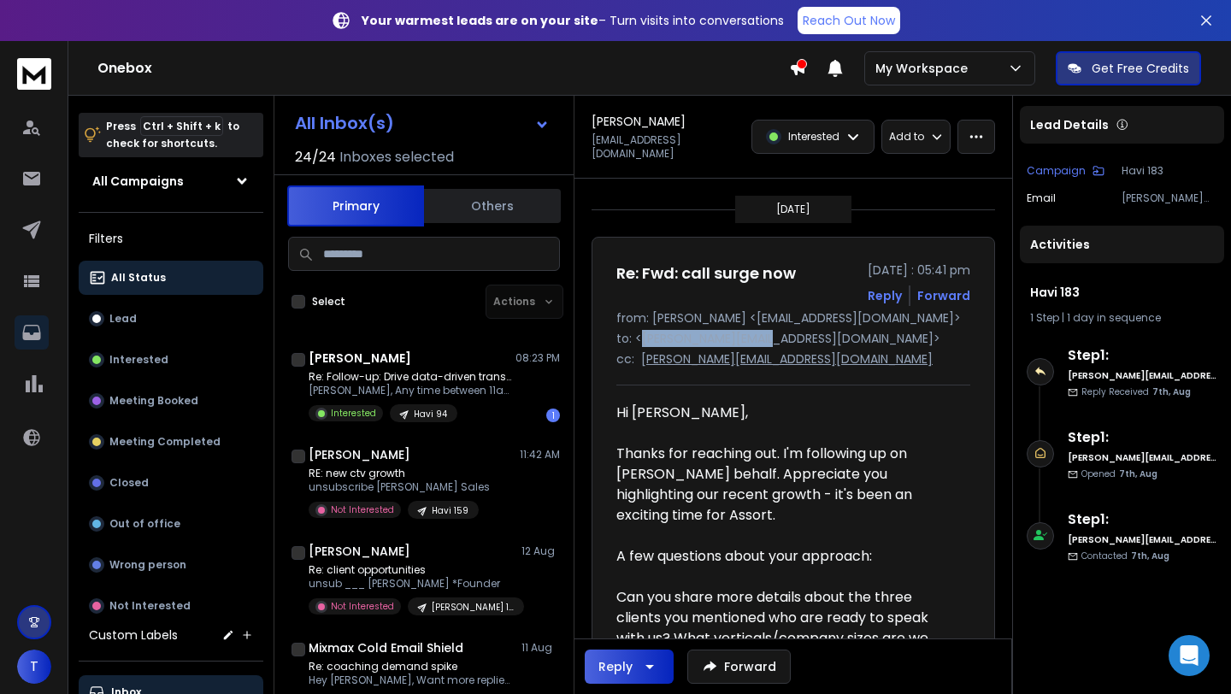
drag, startPoint x: 765, startPoint y: 321, endPoint x: 644, endPoint y: 325, distance: 121.4
click at [644, 330] on p "to: <[PERSON_NAME][EMAIL_ADDRESS][DOMAIN_NAME]>" at bounding box center [793, 338] width 354 height 17
copy p "[PERSON_NAME][EMAIL_ADDRESS][DOMAIN_NAME]"
